Goal: Task Accomplishment & Management: Manage account settings

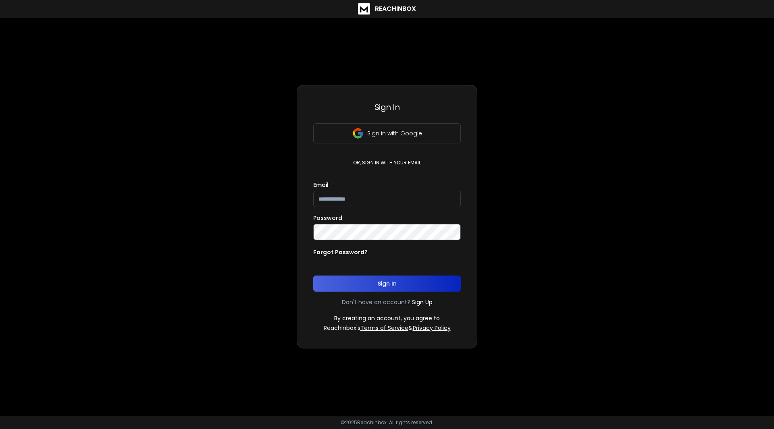
click at [348, 198] on input "email" at bounding box center [387, 199] width 148 height 16
paste input "**********"
type input "**********"
click at [368, 281] on button "Sign In" at bounding box center [387, 284] width 148 height 16
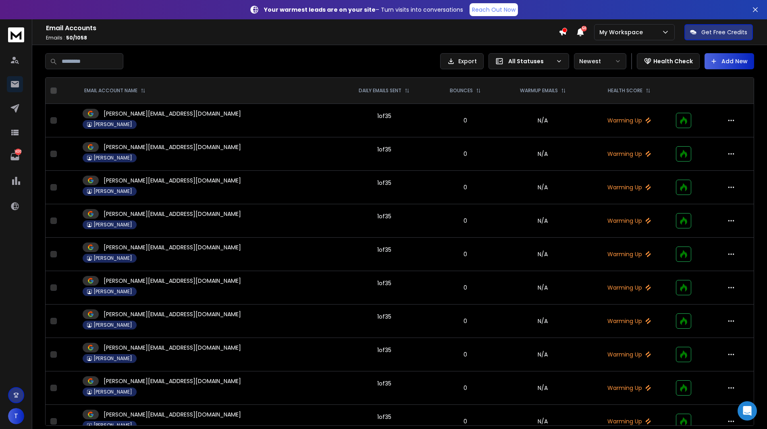
click at [729, 61] on button "Add New" at bounding box center [730, 61] width 50 height 16
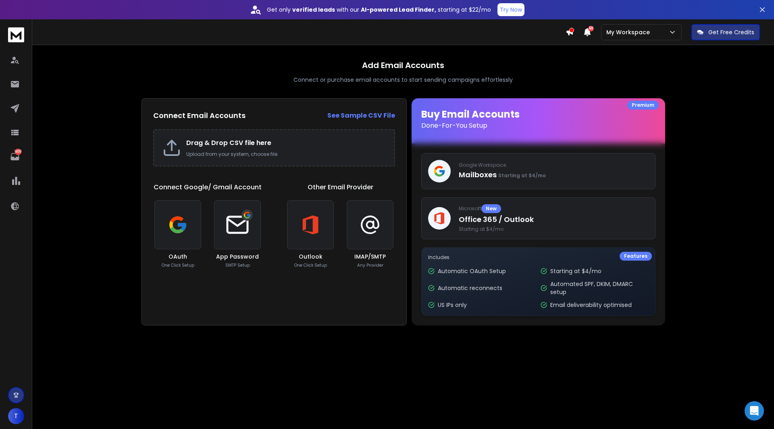
click at [185, 217] on icon at bounding box center [178, 225] width 20 height 24
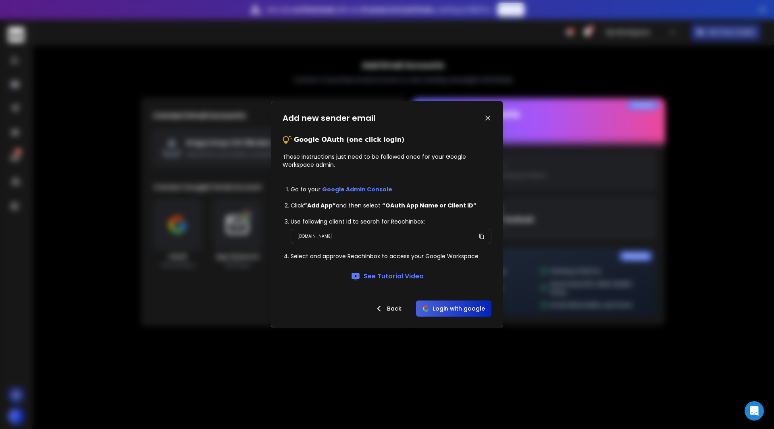
click at [426, 309] on icon at bounding box center [426, 309] width 6 height 6
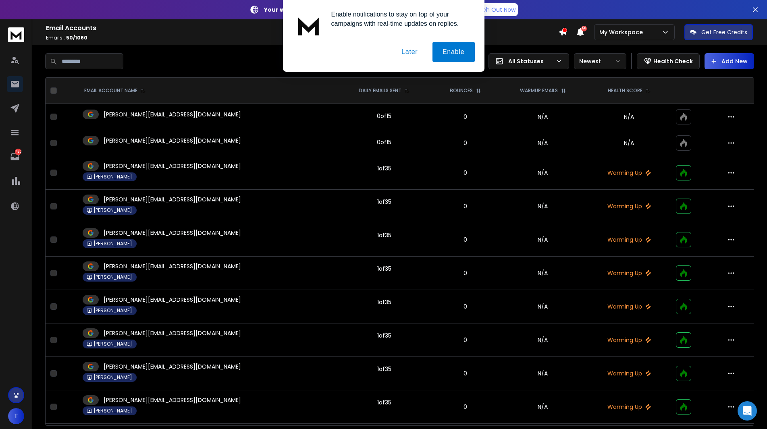
click at [408, 51] on button "Later" at bounding box center [409, 52] width 36 height 20
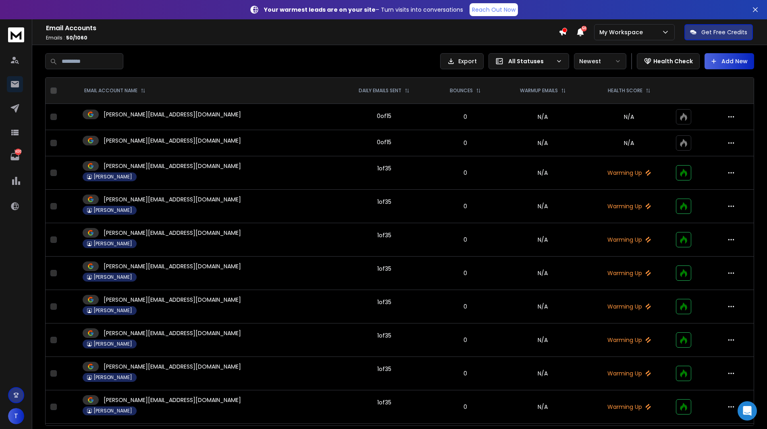
drag, startPoint x: 718, startPoint y: 58, endPoint x: 703, endPoint y: 63, distance: 15.9
click at [718, 58] on button "Add New" at bounding box center [730, 61] width 50 height 16
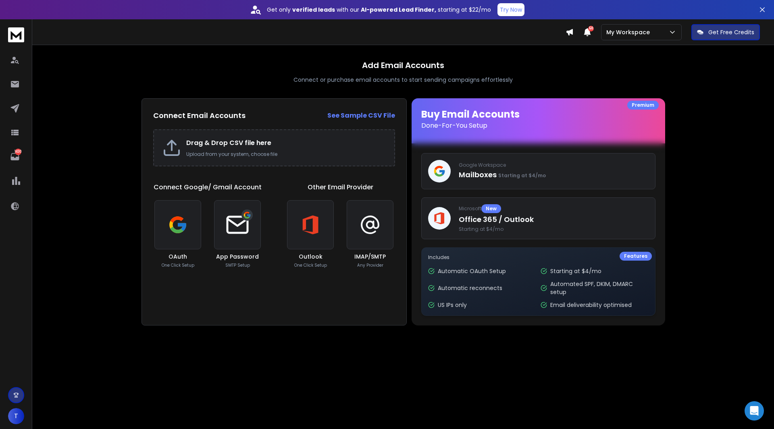
click at [181, 245] on div at bounding box center [177, 224] width 47 height 49
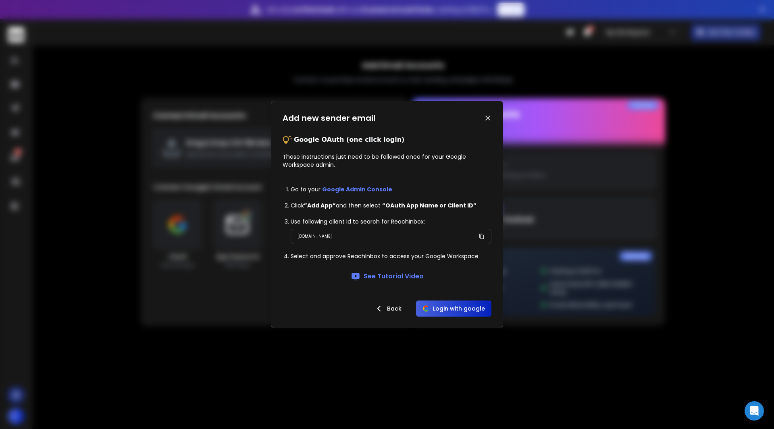
drag, startPoint x: 462, startPoint y: 307, endPoint x: 464, endPoint y: 310, distance: 4.4
click at [461, 307] on button "Login with google" at bounding box center [453, 309] width 75 height 16
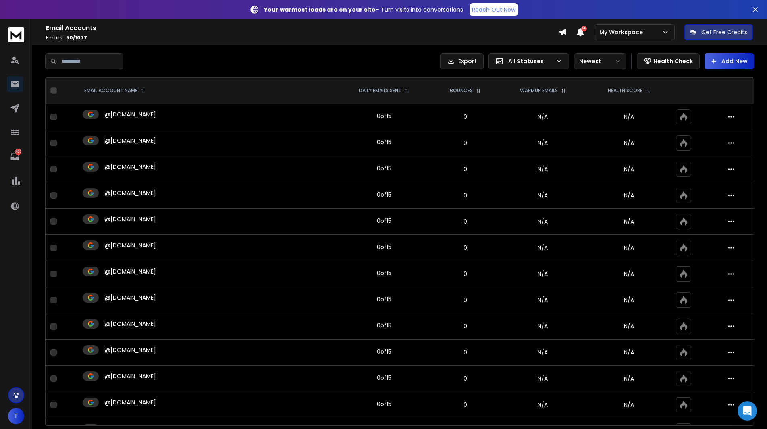
drag, startPoint x: 724, startPoint y: 63, endPoint x: 587, endPoint y: 152, distance: 163.6
click at [724, 63] on button "Add New" at bounding box center [730, 61] width 50 height 16
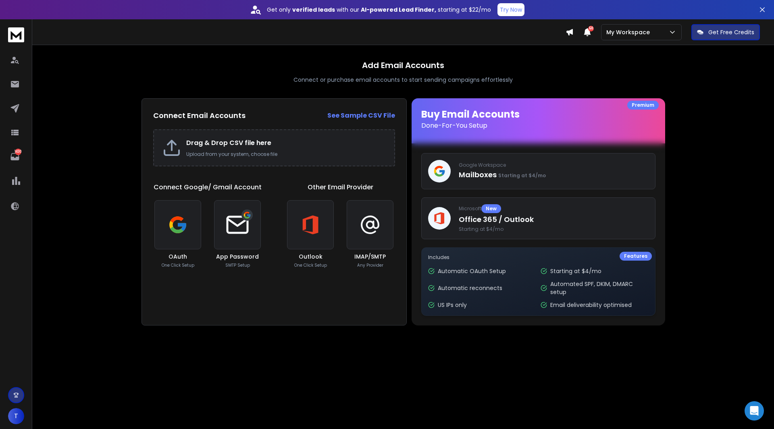
click at [176, 229] on icon at bounding box center [177, 230] width 13 height 7
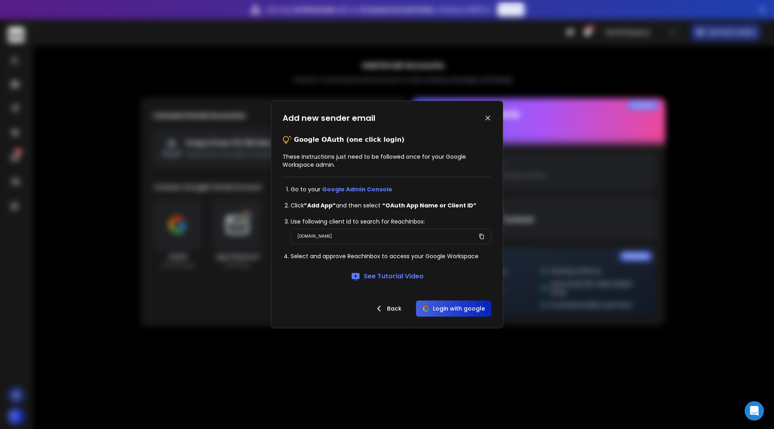
click at [467, 307] on button "Login with google" at bounding box center [453, 309] width 75 height 16
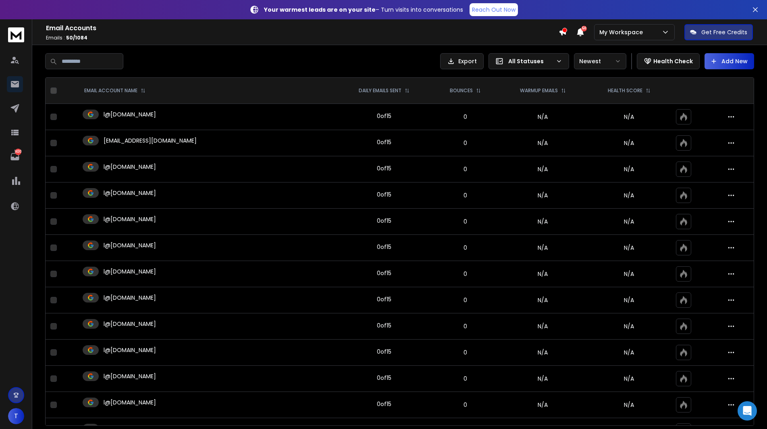
click at [728, 61] on button "Add New" at bounding box center [730, 61] width 50 height 16
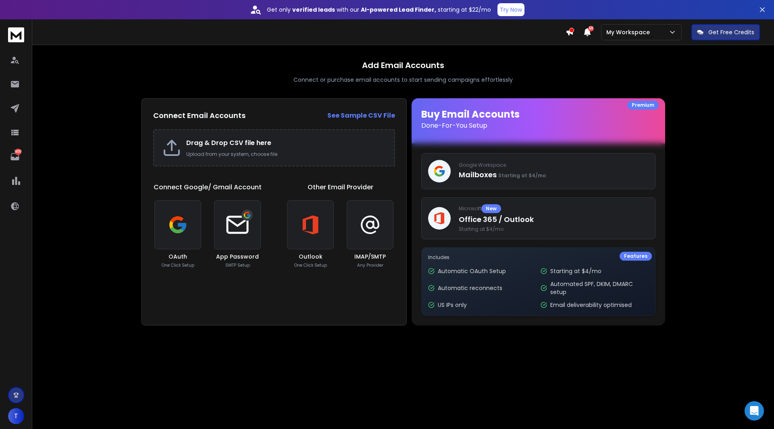
click at [185, 230] on icon at bounding box center [182, 227] width 8 height 8
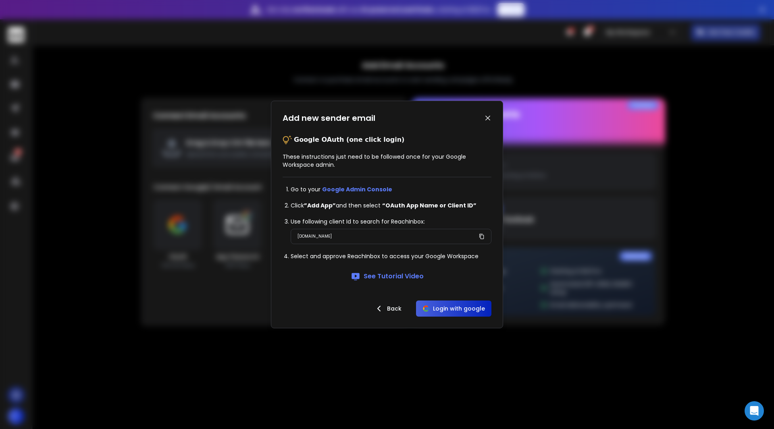
click at [450, 310] on button "Login with google" at bounding box center [453, 309] width 75 height 16
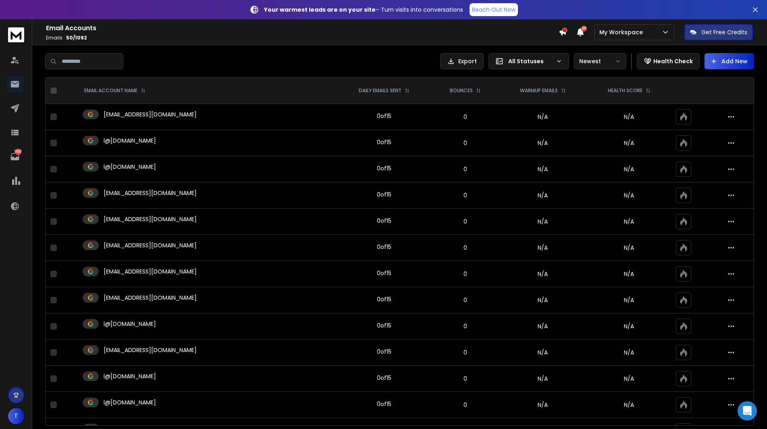
click at [720, 58] on button "Add New" at bounding box center [730, 61] width 50 height 16
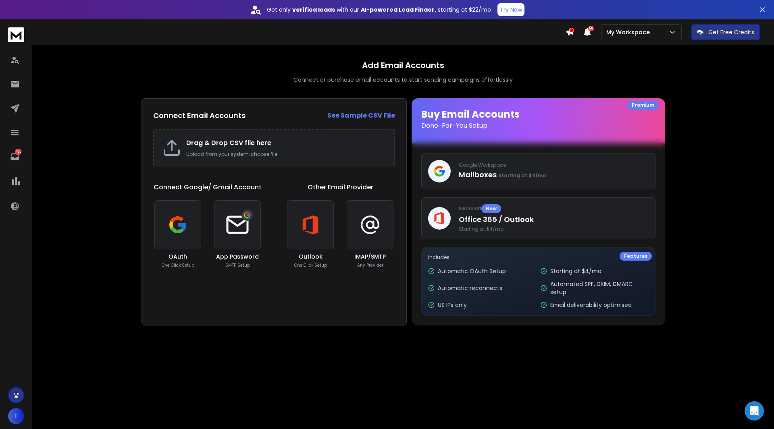
click at [176, 229] on icon at bounding box center [177, 230] width 13 height 7
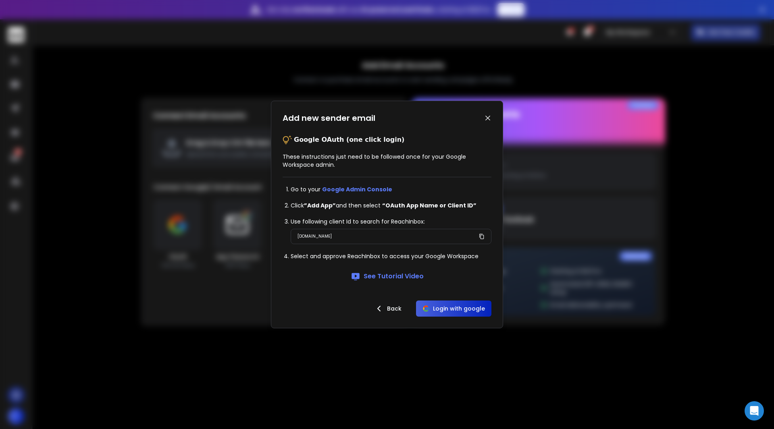
click at [447, 308] on button "Login with google" at bounding box center [453, 309] width 75 height 16
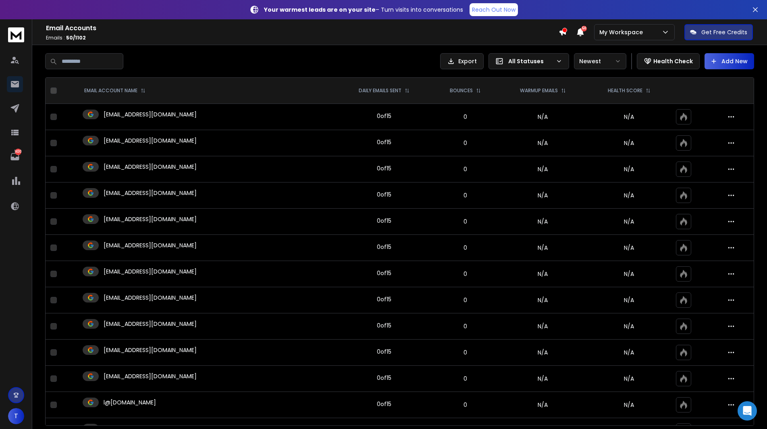
click at [322, 53] on div "Export All Statuses Newest Health Check Add New EMAIL ACCOUNT NAME DAILY EMAILS…" at bounding box center [399, 239] width 735 height 389
click at [730, 65] on button "Add New" at bounding box center [730, 61] width 50 height 16
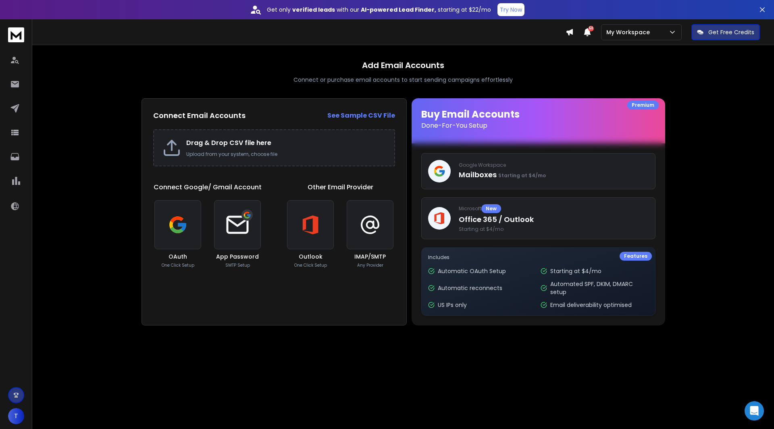
click at [183, 229] on icon at bounding box center [182, 227] width 8 height 8
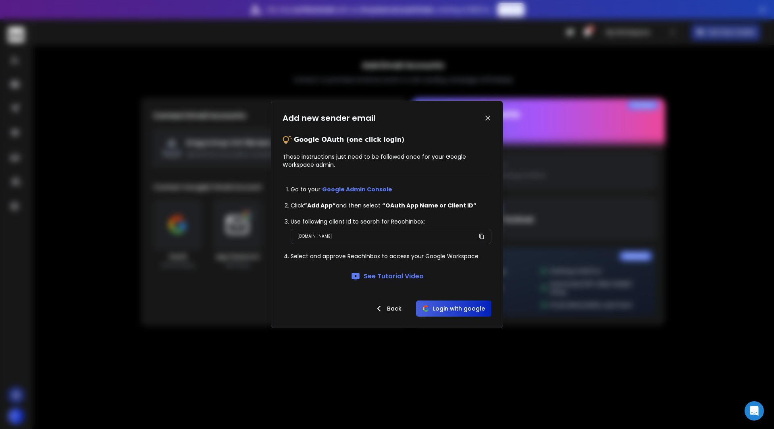
click at [471, 308] on button "Login with google" at bounding box center [453, 309] width 75 height 16
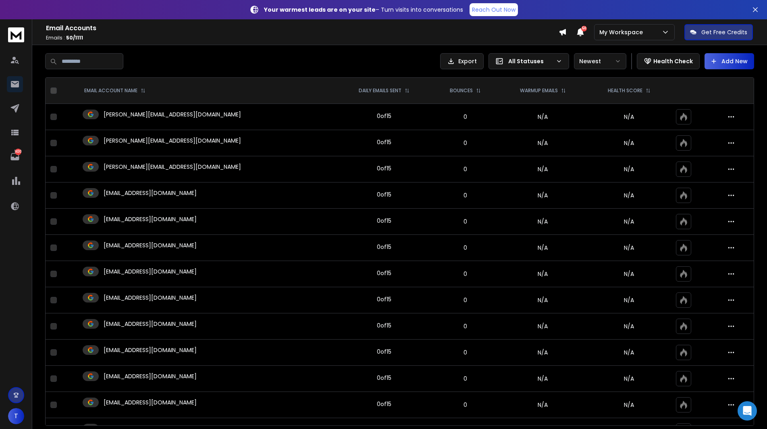
click at [715, 65] on button "Add New" at bounding box center [730, 61] width 50 height 16
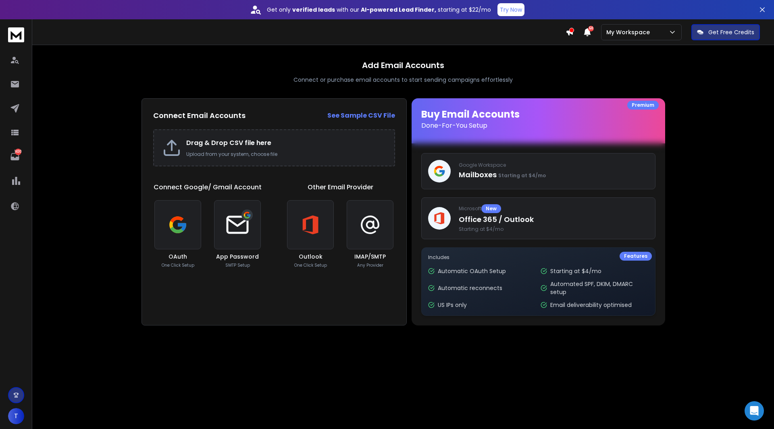
click at [174, 233] on icon at bounding box center [178, 225] width 20 height 24
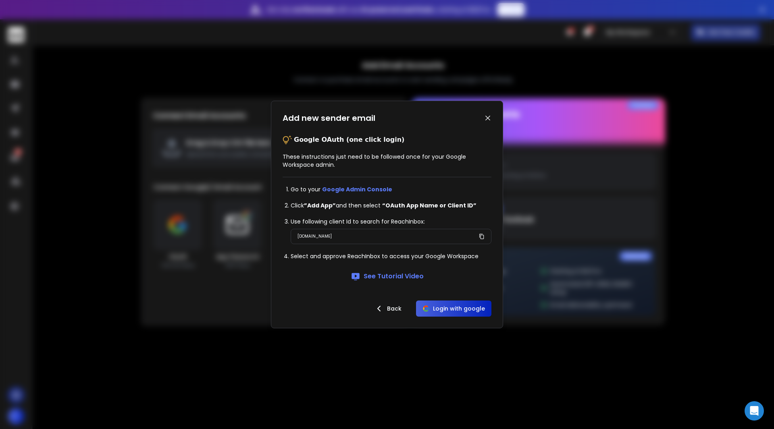
click at [453, 309] on button "Login with google" at bounding box center [453, 309] width 75 height 16
